Goal: Navigation & Orientation: Find specific page/section

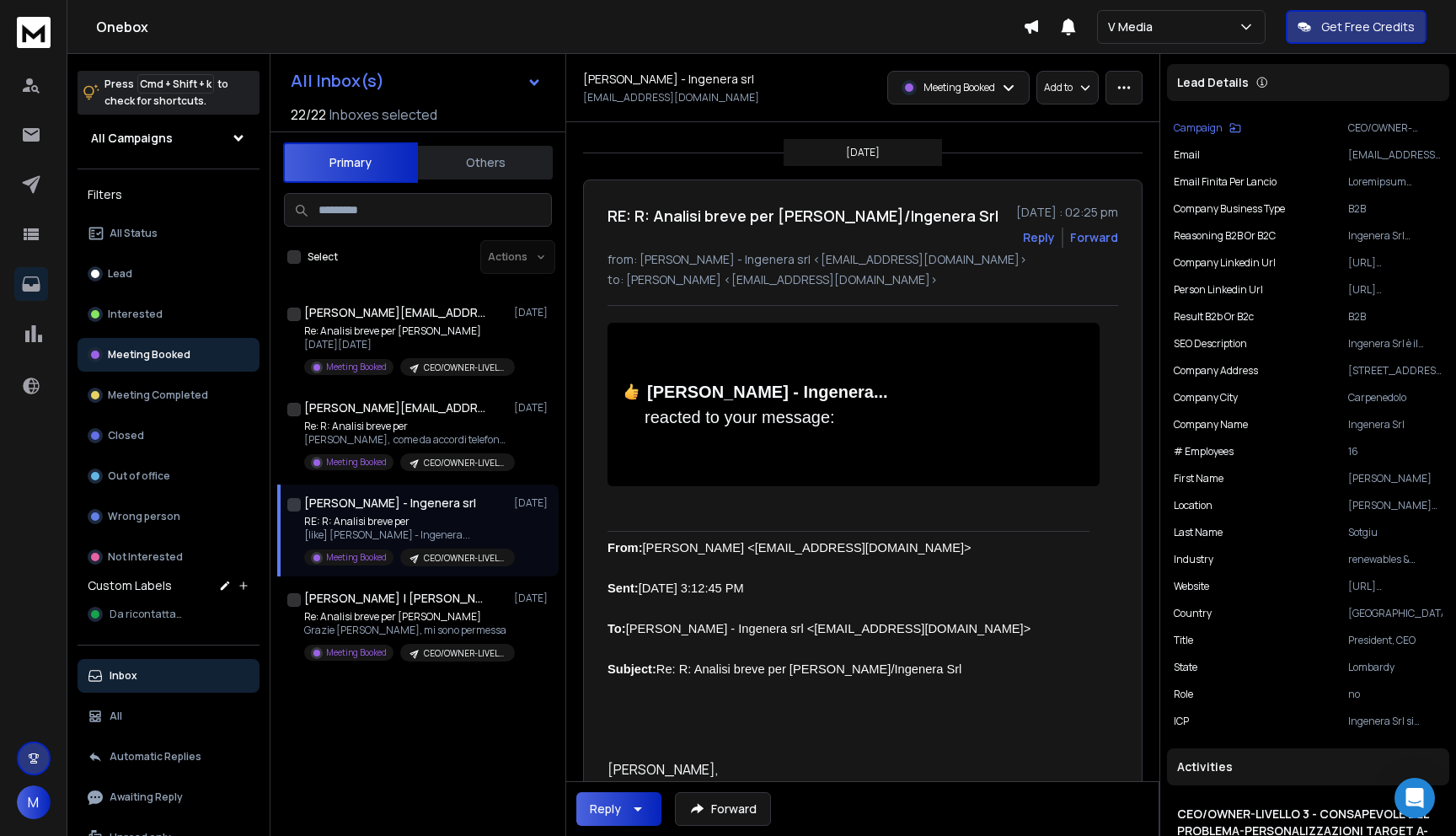
scroll to position [1282, 0]
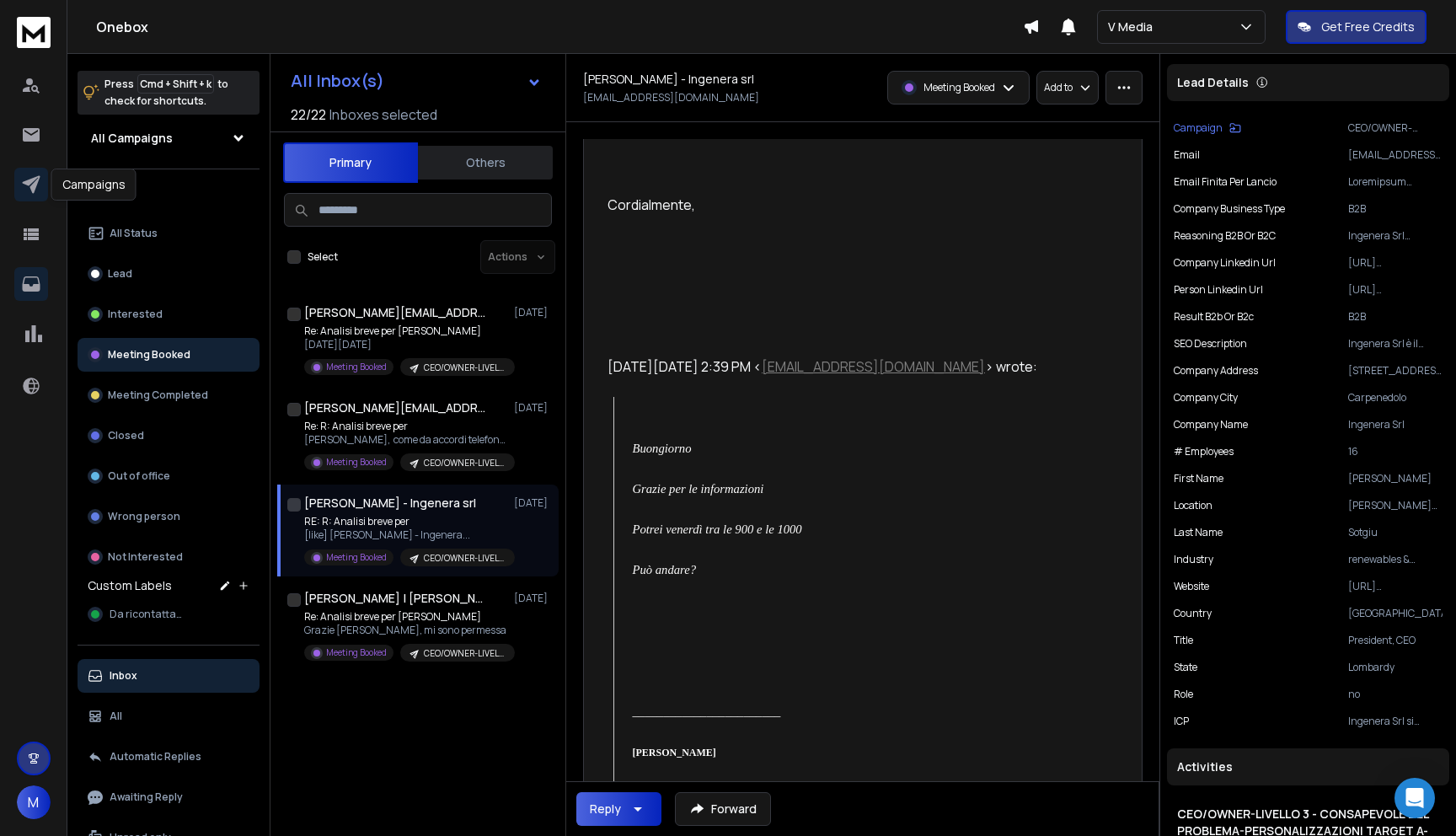
click at [35, 184] on icon at bounding box center [31, 184] width 17 height 17
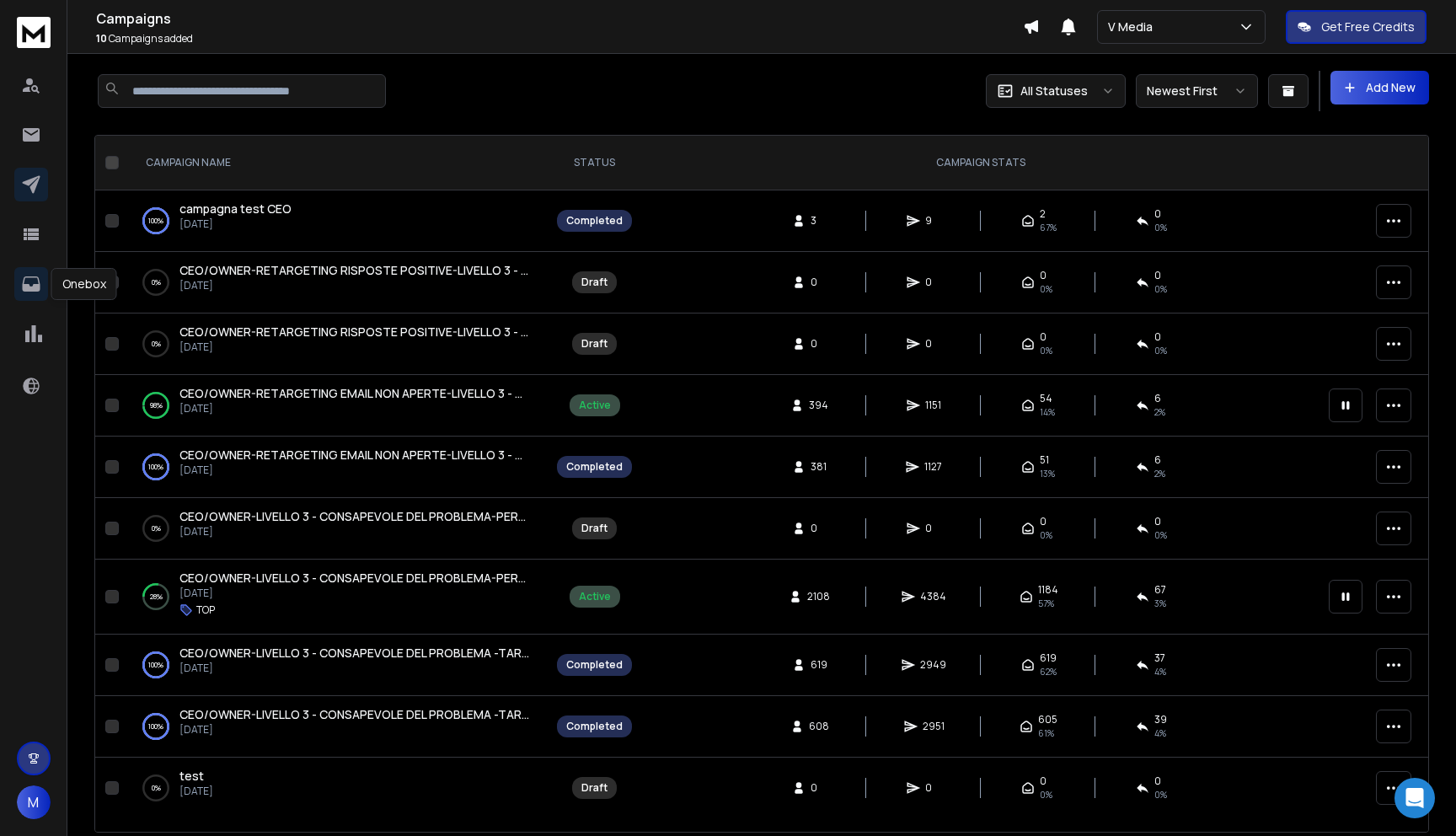
click at [23, 284] on icon at bounding box center [31, 284] width 17 height 15
